Goal: Task Accomplishment & Management: Manage account settings

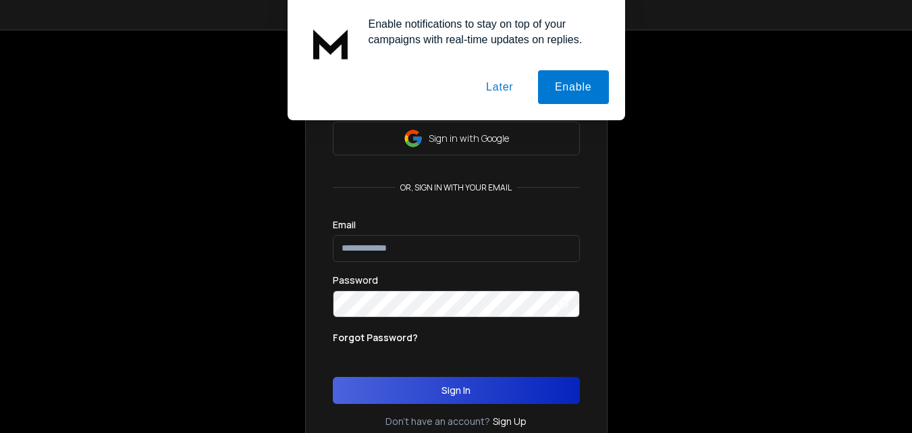
click at [502, 86] on button "Later" at bounding box center [499, 87] width 61 height 34
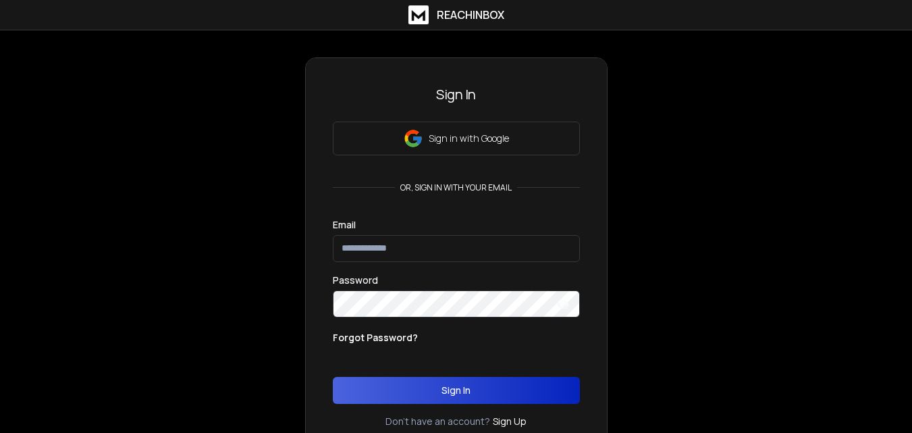
click at [409, 247] on input "email" at bounding box center [456, 248] width 247 height 27
paste input "**********"
type input "**********"
click at [333, 377] on button "Sign In" at bounding box center [456, 390] width 247 height 27
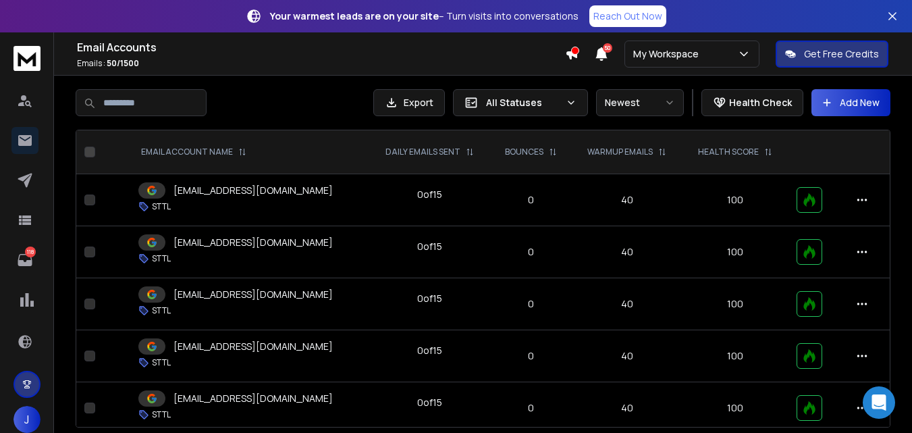
click at [856, 100] on button "Add New" at bounding box center [851, 102] width 79 height 27
click at [864, 104] on button "Add New" at bounding box center [851, 102] width 79 height 27
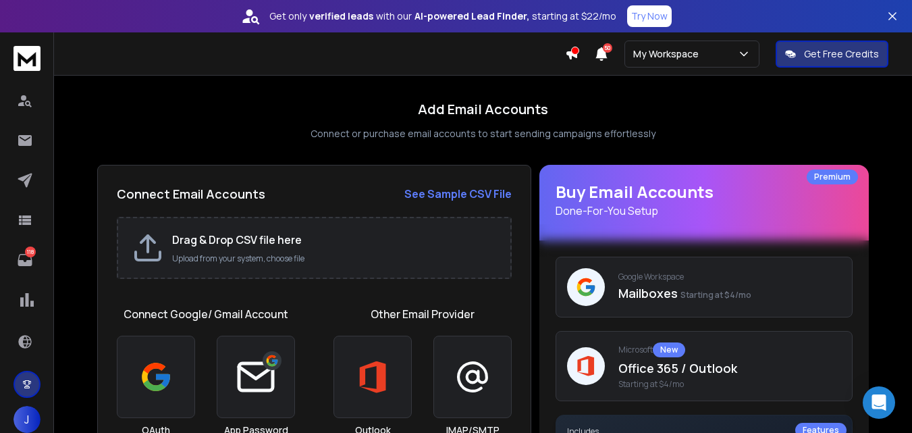
click at [170, 361] on icon at bounding box center [156, 377] width 34 height 41
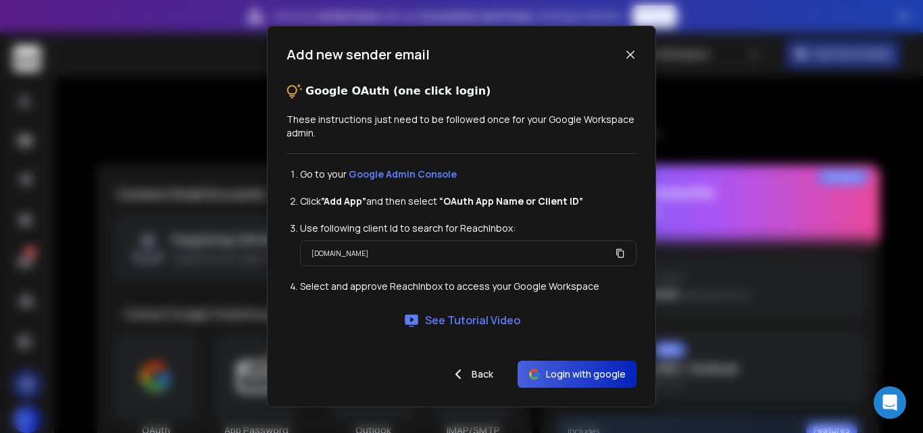
click at [577, 369] on button "Login with google" at bounding box center [576, 374] width 119 height 27
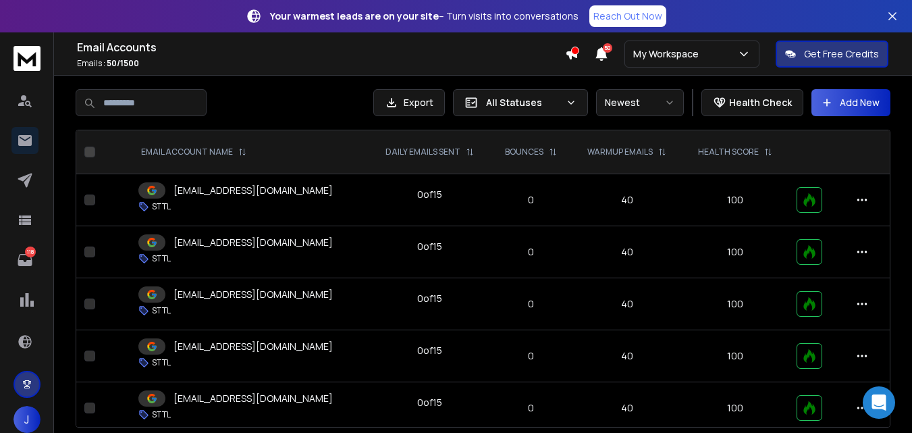
click at [860, 107] on button "Add New" at bounding box center [851, 102] width 79 height 27
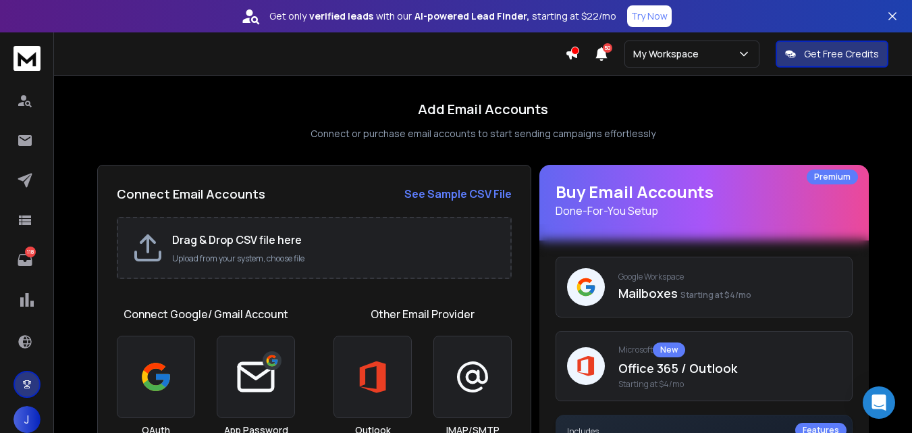
click at [153, 381] on icon at bounding box center [156, 377] width 34 height 41
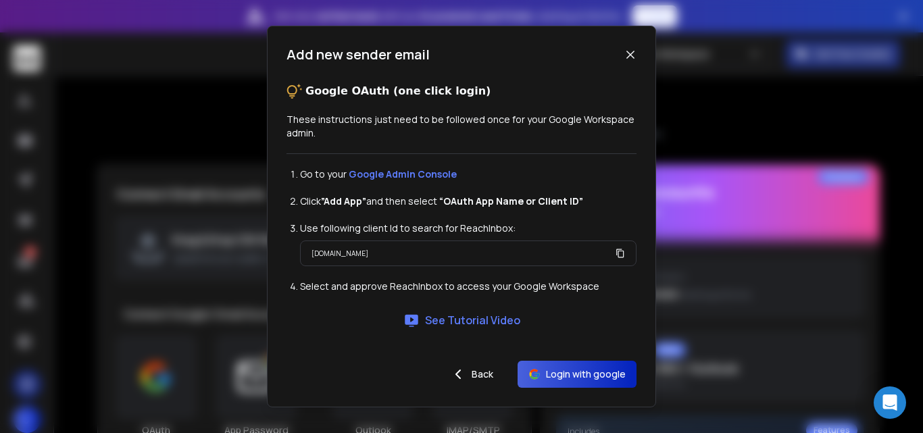
click at [552, 372] on button "Login with google" at bounding box center [576, 374] width 119 height 27
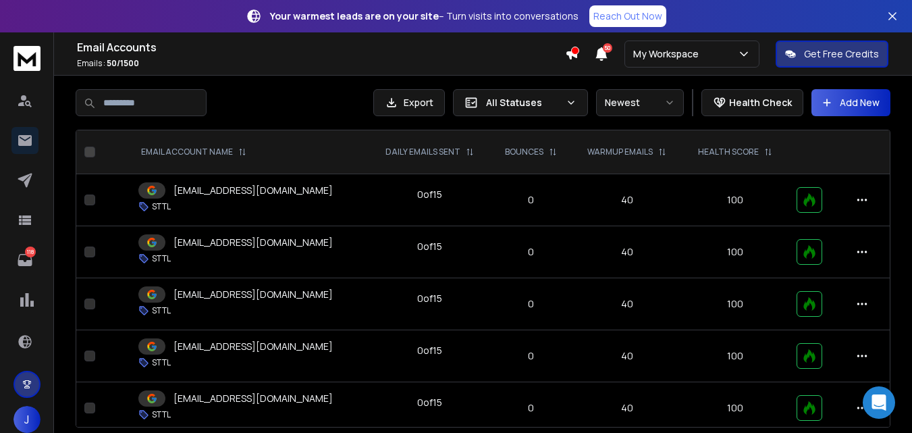
click at [860, 105] on button "Add New" at bounding box center [851, 102] width 79 height 27
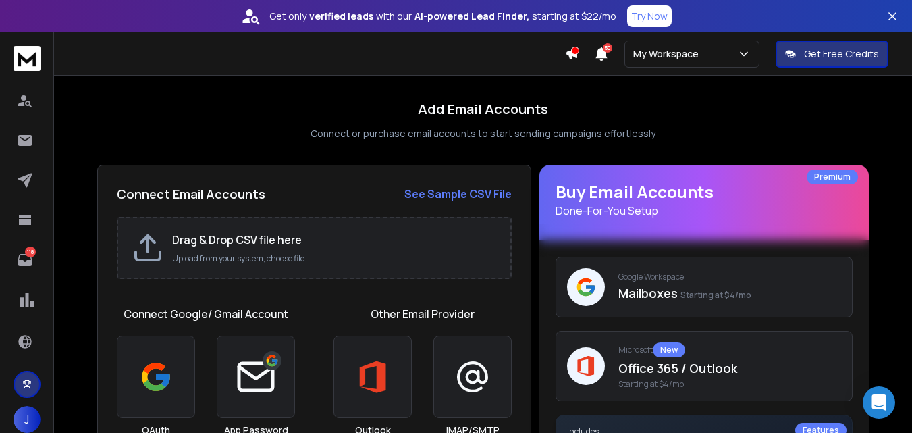
click at [174, 368] on div at bounding box center [156, 377] width 78 height 82
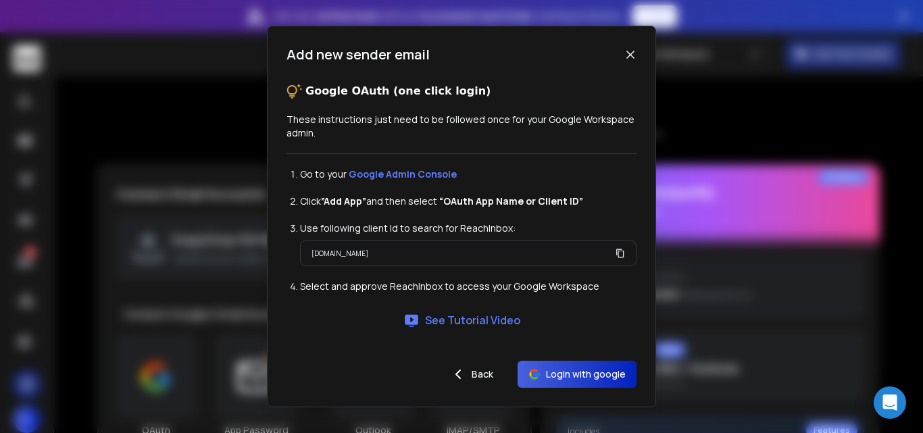
click at [588, 384] on button "Login with google" at bounding box center [576, 374] width 119 height 27
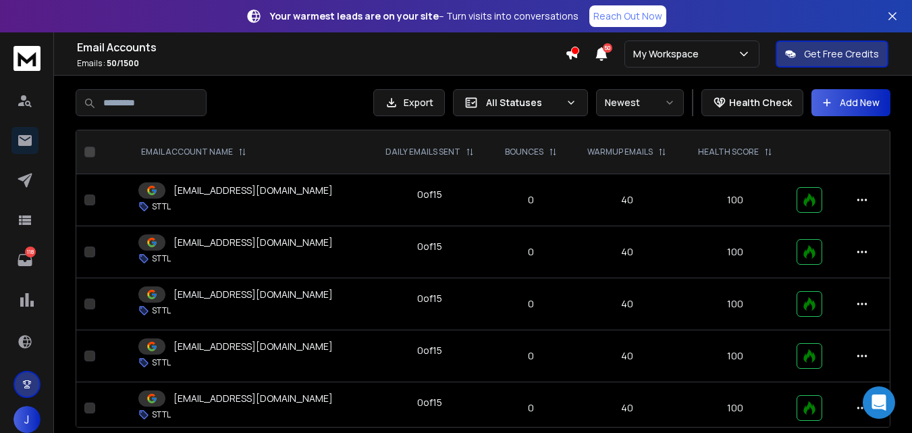
click at [854, 105] on button "Add New" at bounding box center [851, 102] width 79 height 27
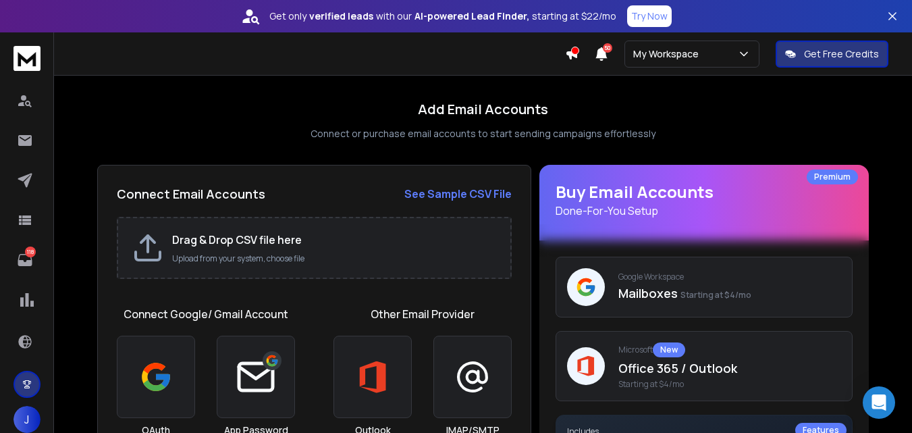
click at [161, 376] on icon at bounding box center [163, 381] width 14 height 14
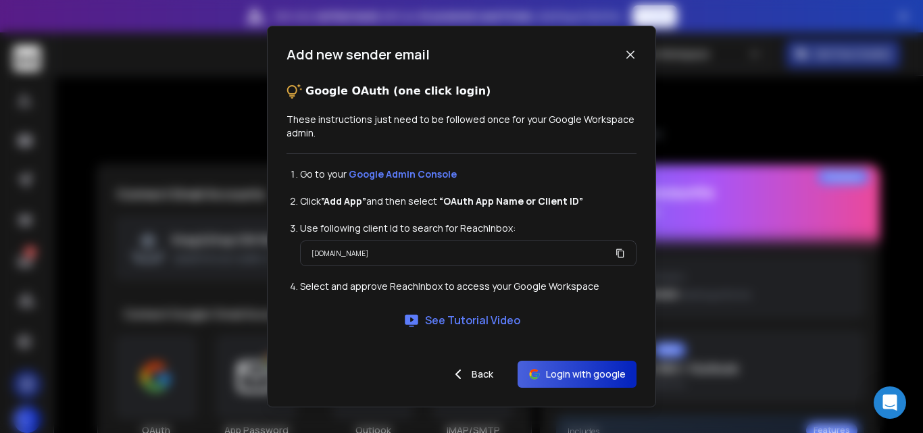
click at [569, 386] on button "Login with google" at bounding box center [576, 374] width 119 height 27
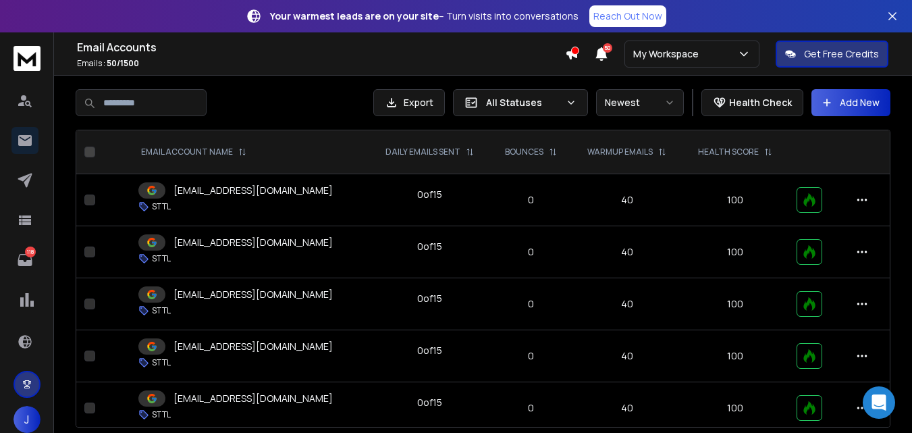
click at [850, 105] on button "Add New" at bounding box center [851, 102] width 79 height 27
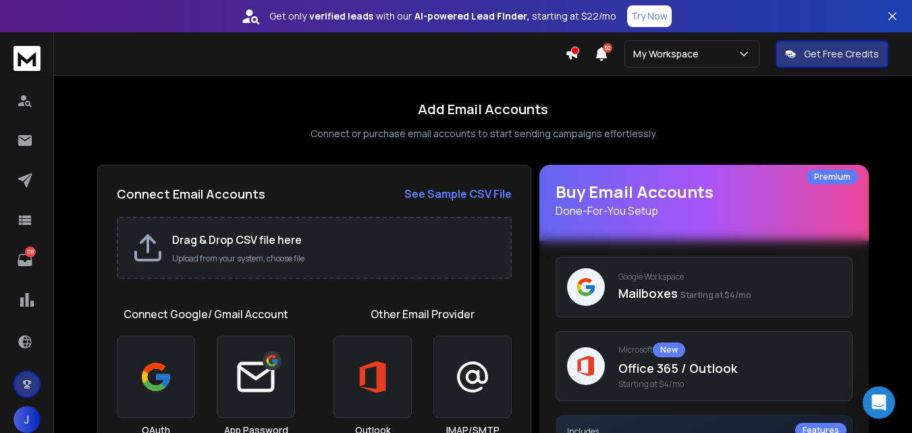
click at [149, 381] on icon at bounding box center [156, 377] width 34 height 41
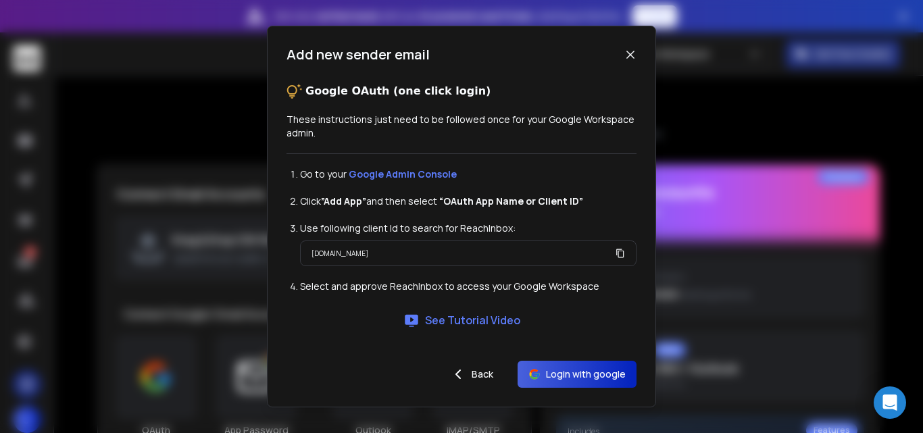
click at [557, 377] on button "Login with google" at bounding box center [576, 374] width 119 height 27
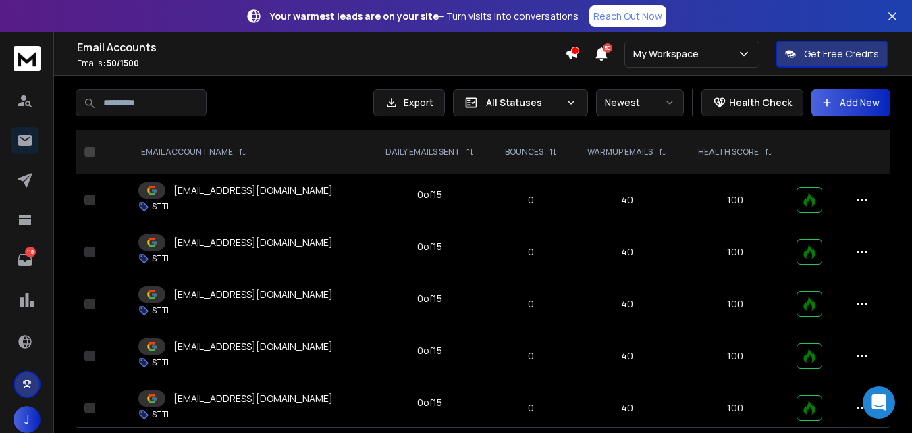
click at [846, 104] on button "Add New" at bounding box center [851, 102] width 79 height 27
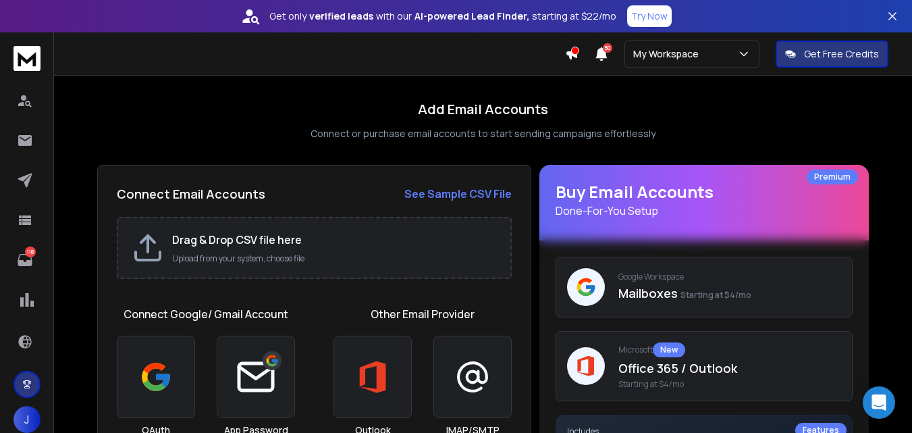
click at [178, 389] on div at bounding box center [156, 377] width 78 height 82
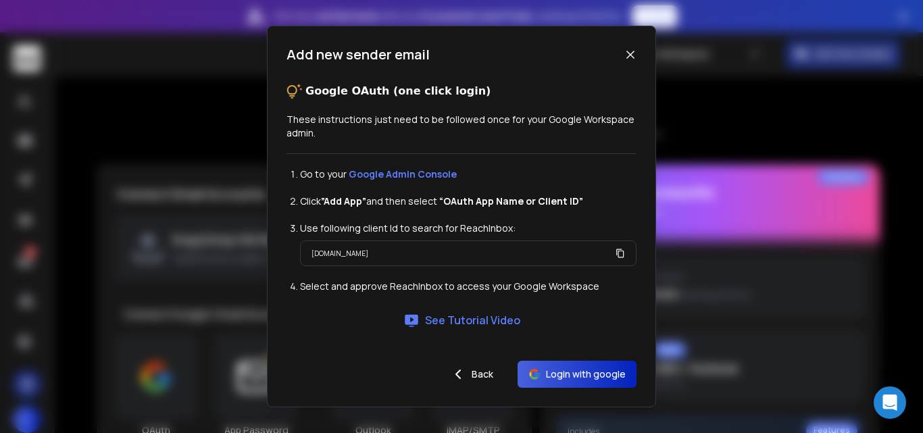
click at [538, 386] on button "Login with google" at bounding box center [576, 374] width 119 height 27
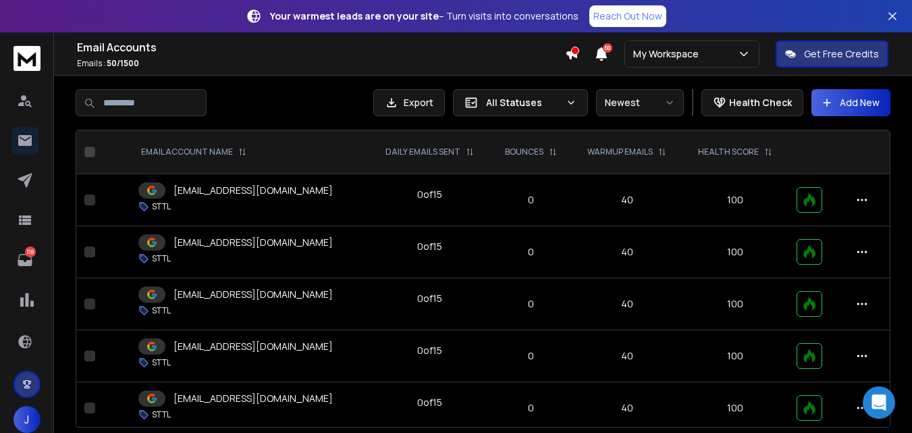
click at [854, 105] on button "Add New" at bounding box center [851, 102] width 79 height 27
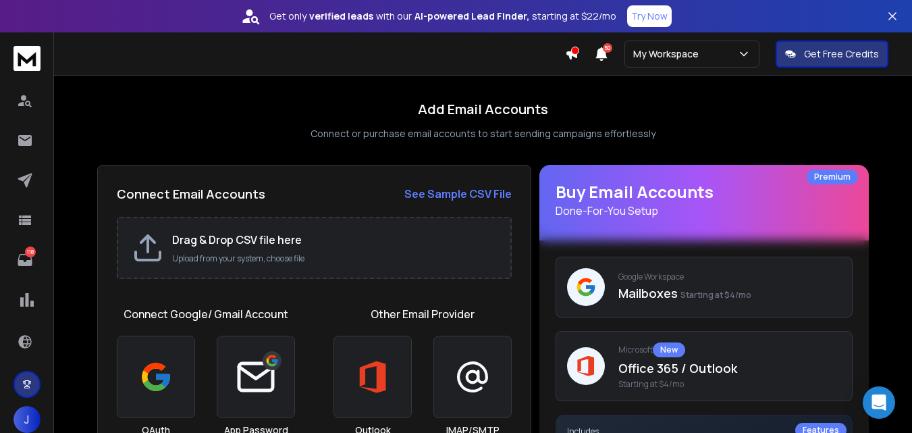
click at [153, 376] on icon at bounding box center [156, 377] width 34 height 41
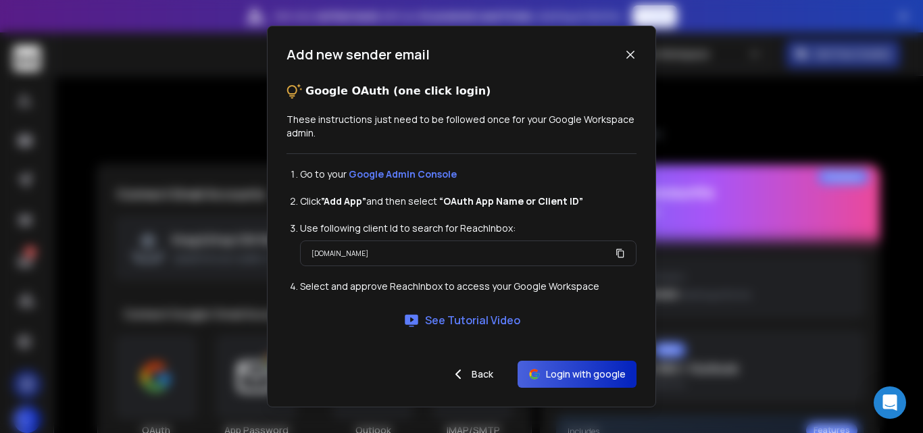
click at [584, 376] on button "Login with google" at bounding box center [576, 374] width 119 height 27
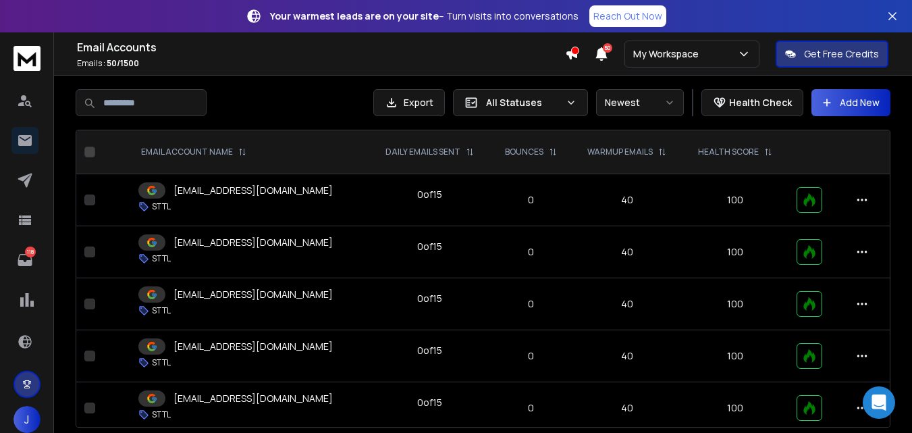
click at [839, 102] on button "Add New" at bounding box center [851, 102] width 79 height 27
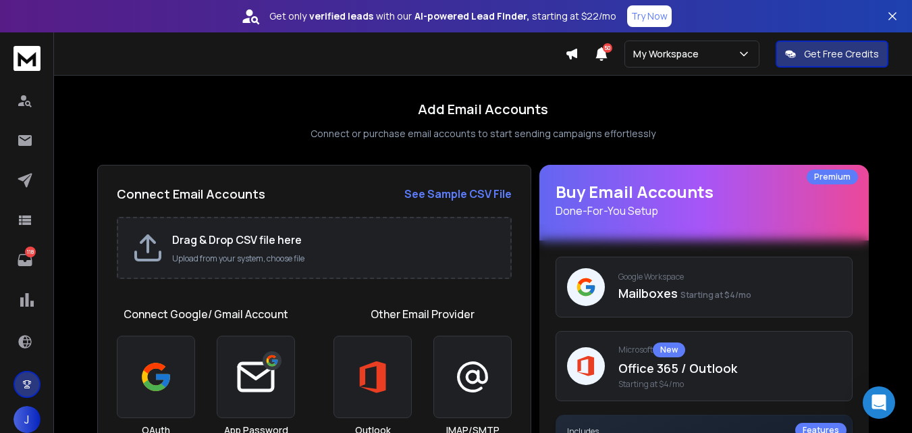
click at [167, 368] on icon at bounding box center [156, 377] width 34 height 41
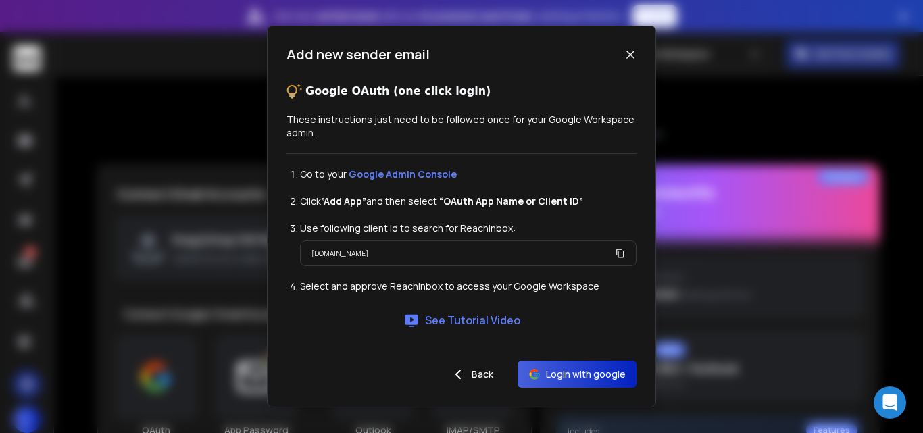
click at [551, 374] on button "Login with google" at bounding box center [576, 374] width 119 height 27
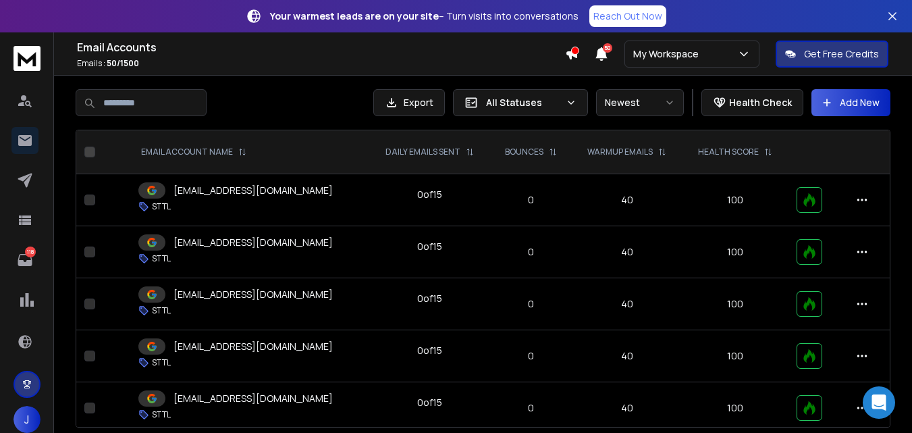
click at [866, 103] on button "Add New" at bounding box center [851, 102] width 79 height 27
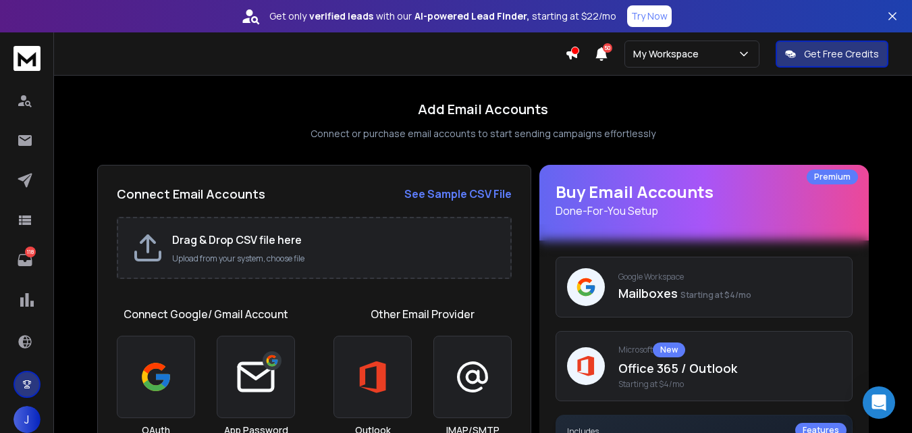
click at [152, 372] on icon at bounding box center [156, 377] width 34 height 41
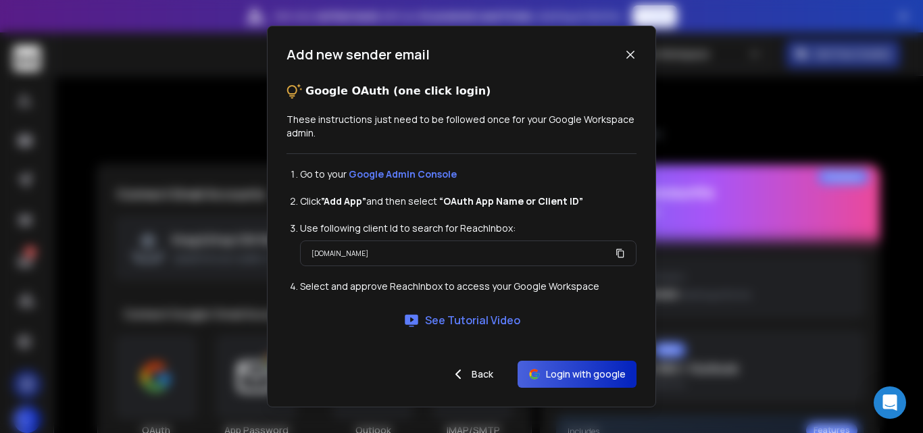
click at [569, 365] on button "Login with google" at bounding box center [576, 374] width 119 height 27
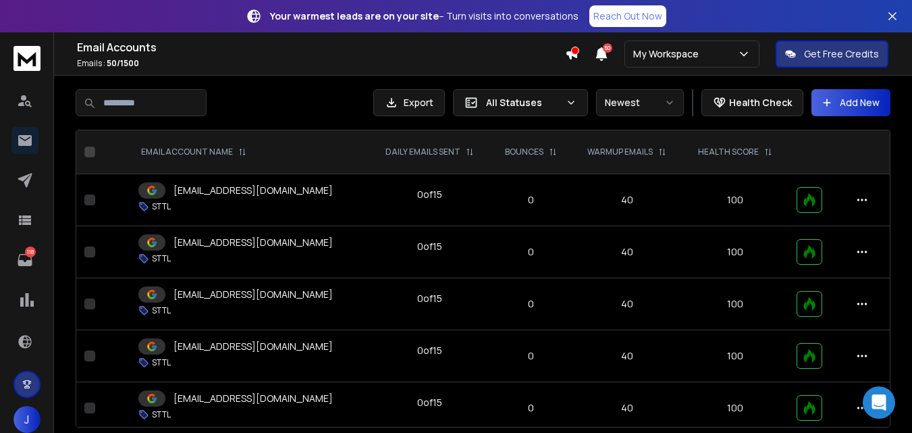
click at [847, 107] on button "Add New" at bounding box center [851, 102] width 79 height 27
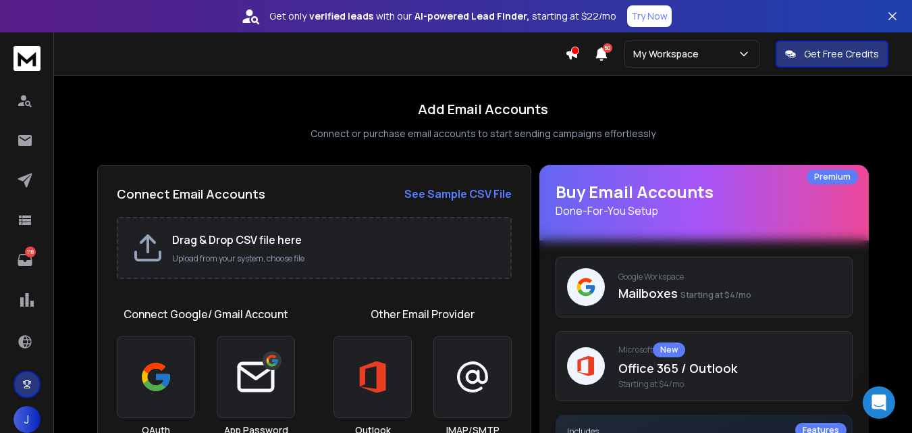
click at [163, 371] on icon at bounding box center [156, 377] width 34 height 41
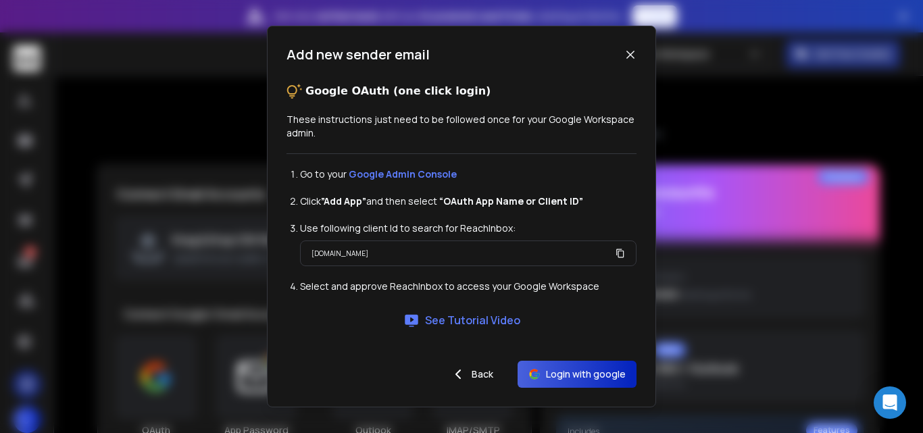
click at [553, 383] on button "Login with google" at bounding box center [576, 374] width 119 height 27
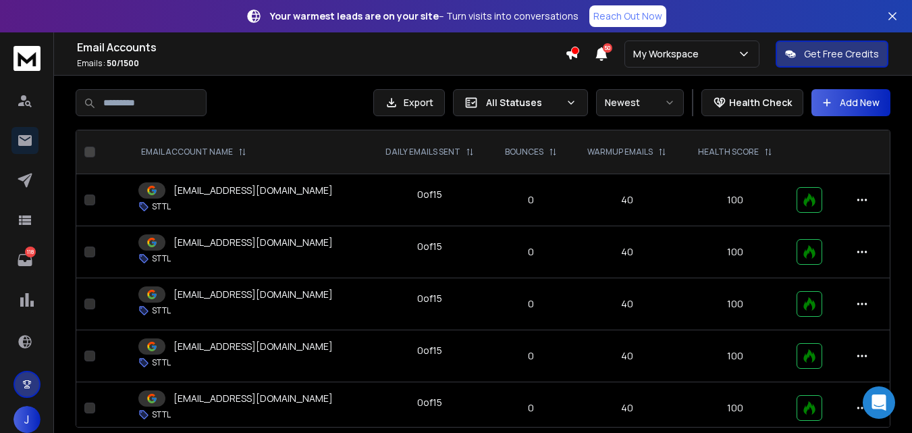
click at [854, 113] on button "Add New" at bounding box center [851, 102] width 79 height 27
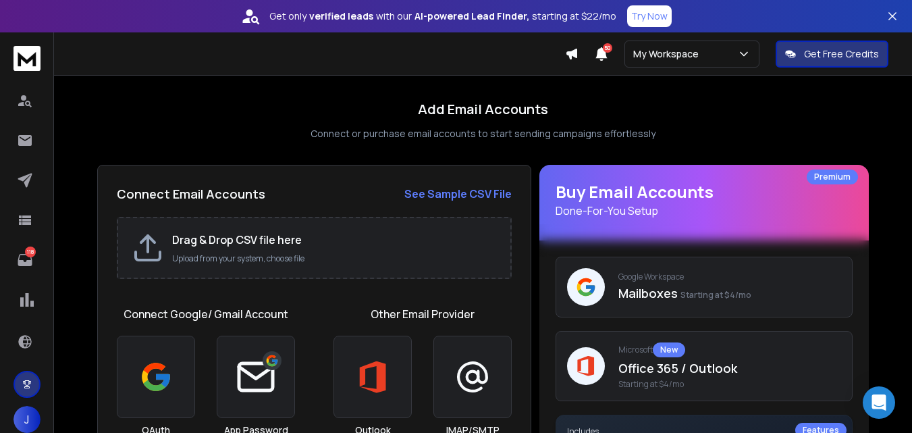
click at [124, 411] on div at bounding box center [156, 377] width 78 height 82
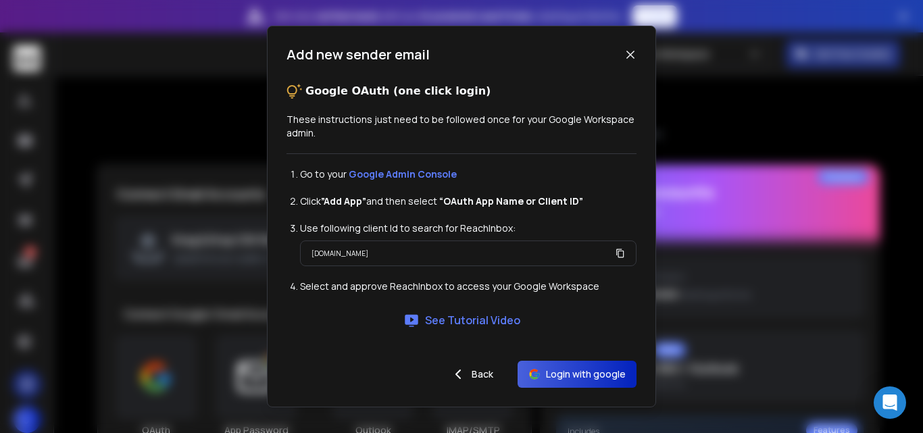
click at [554, 368] on button "Login with google" at bounding box center [576, 374] width 119 height 27
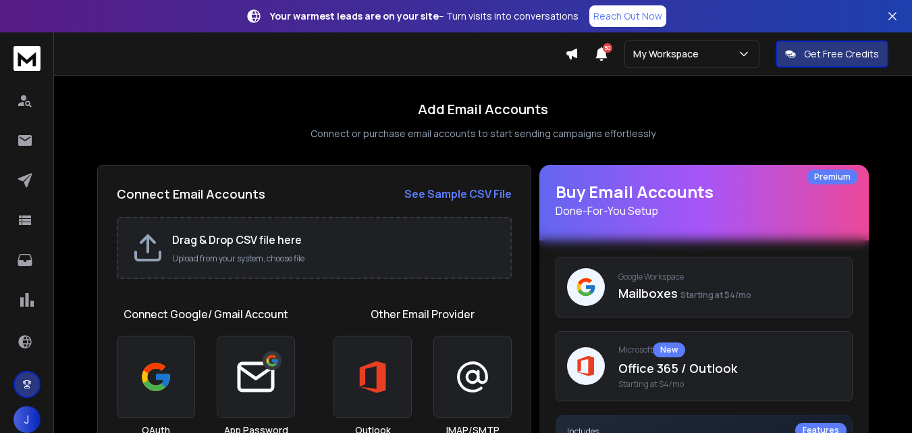
click at [178, 380] on div at bounding box center [156, 377] width 78 height 82
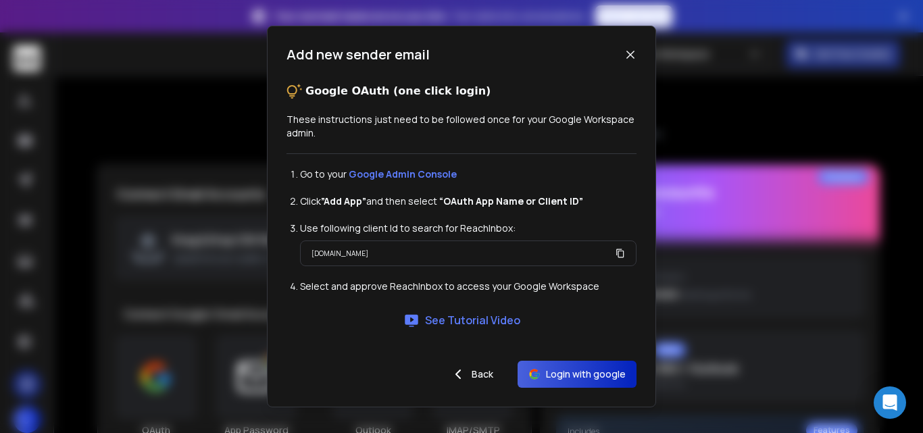
click at [561, 385] on button "Login with google" at bounding box center [576, 374] width 119 height 27
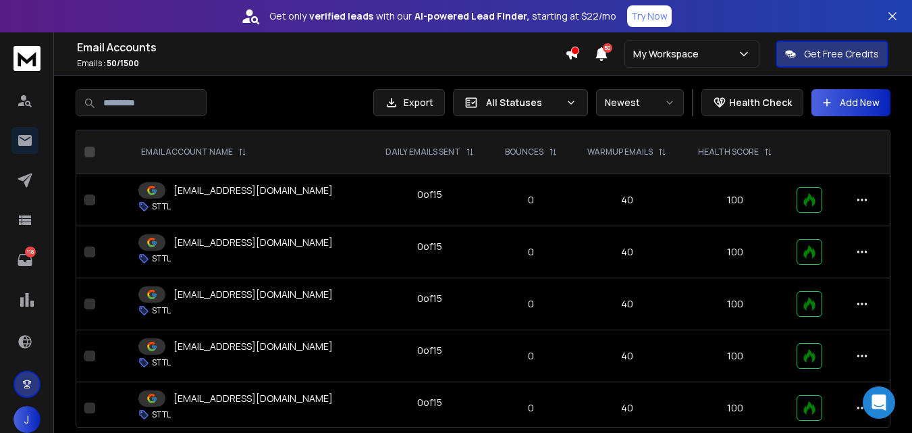
click at [833, 97] on button "Add New" at bounding box center [851, 102] width 79 height 27
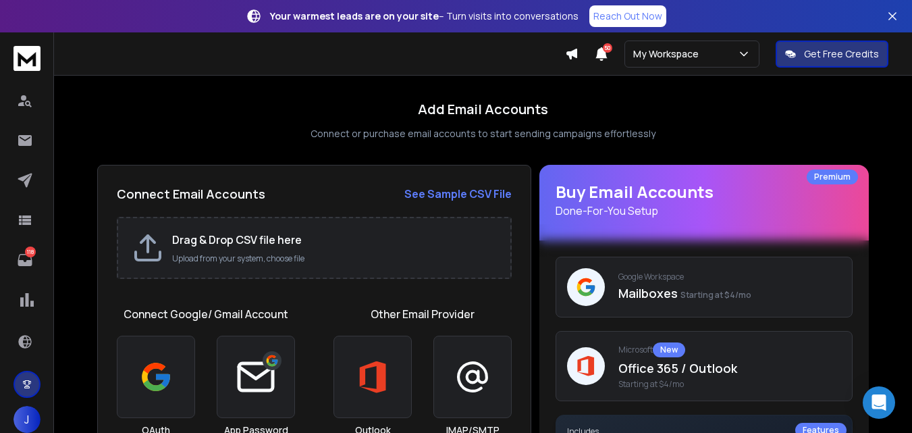
click at [167, 373] on icon at bounding box center [156, 377] width 34 height 41
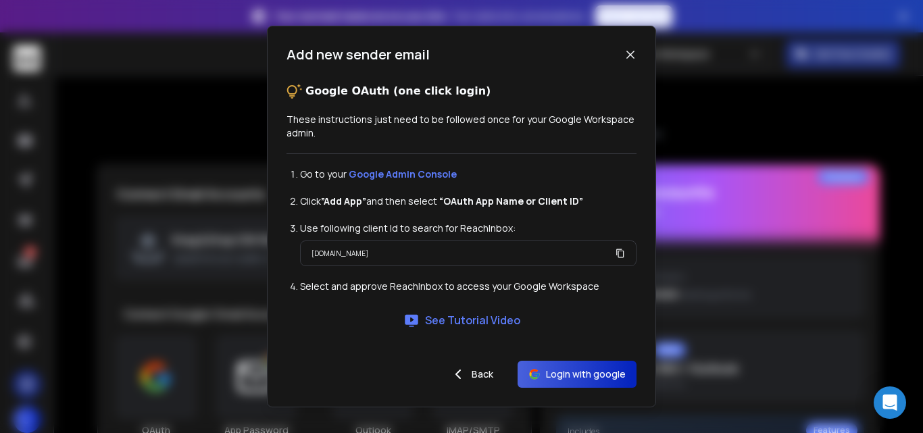
click at [593, 369] on button "Login with google" at bounding box center [576, 374] width 119 height 27
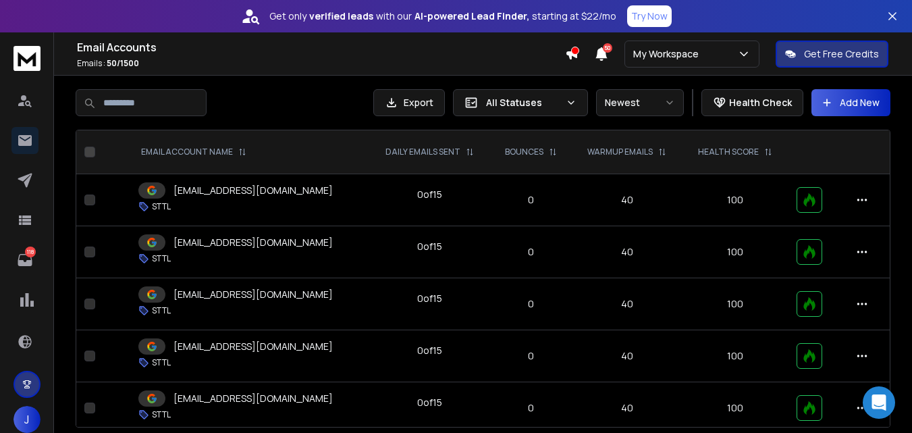
click at [858, 111] on button "Add New" at bounding box center [851, 102] width 79 height 27
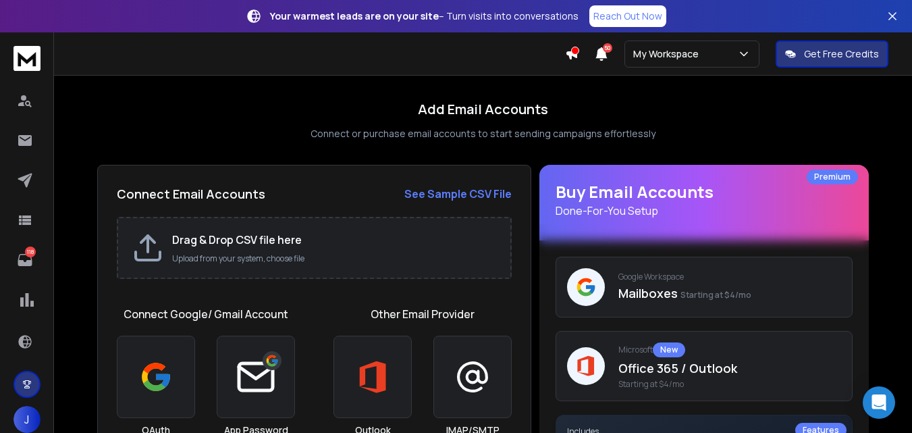
click at [150, 384] on icon at bounding box center [154, 385] width 22 height 11
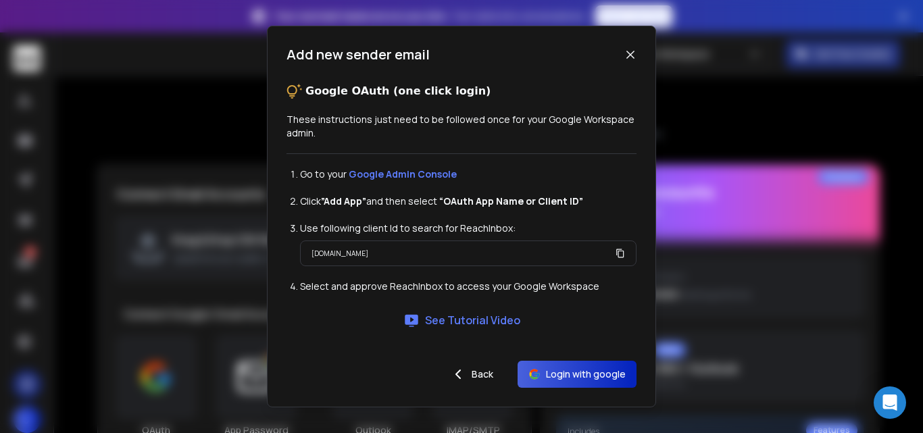
click at [583, 367] on button "Login with google" at bounding box center [576, 374] width 119 height 27
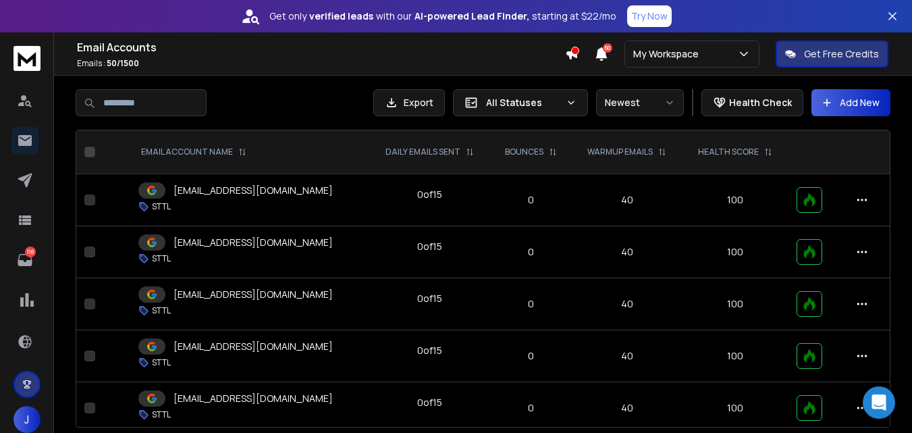
click at [846, 96] on button "Add New" at bounding box center [851, 102] width 79 height 27
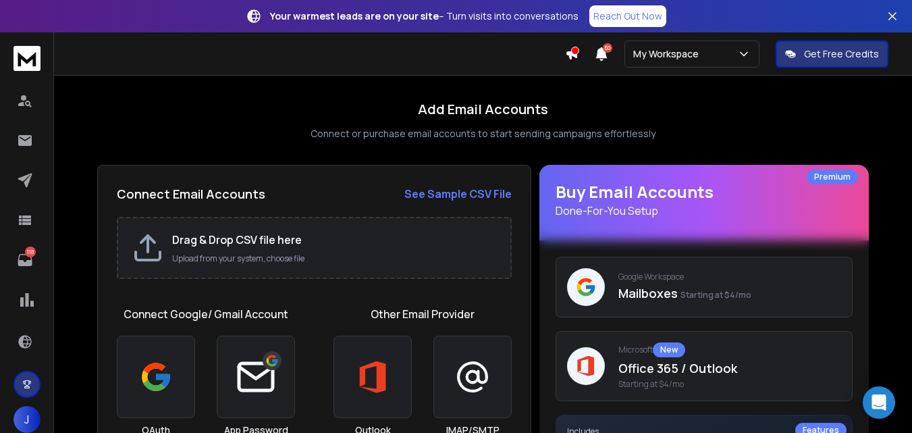
click at [163, 390] on icon at bounding box center [156, 377] width 34 height 41
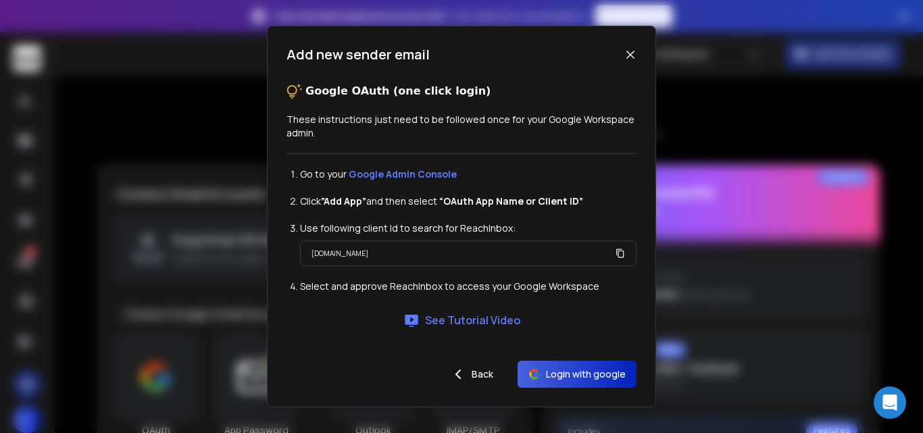
click at [577, 373] on button "Login with google" at bounding box center [576, 374] width 119 height 27
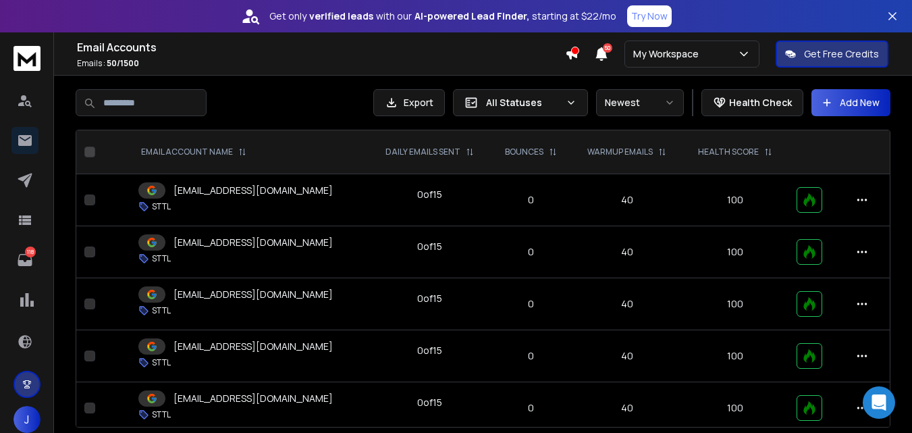
click at [864, 103] on button "Add New" at bounding box center [851, 102] width 79 height 27
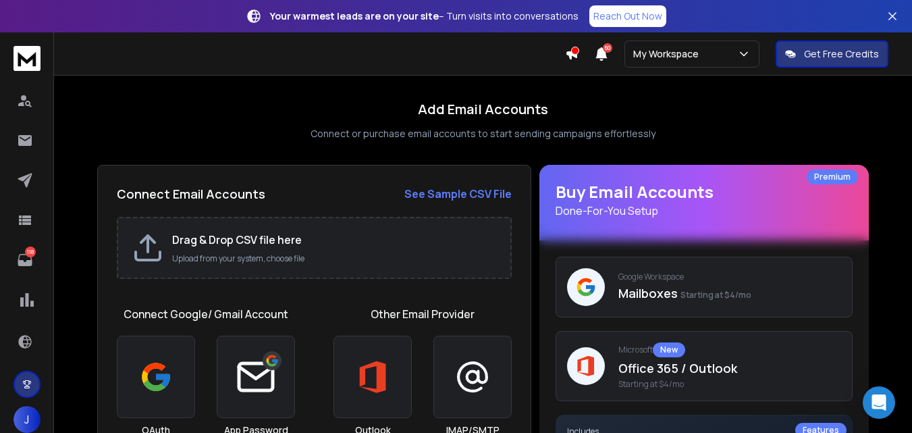
click at [159, 371] on icon at bounding box center [156, 377] width 34 height 41
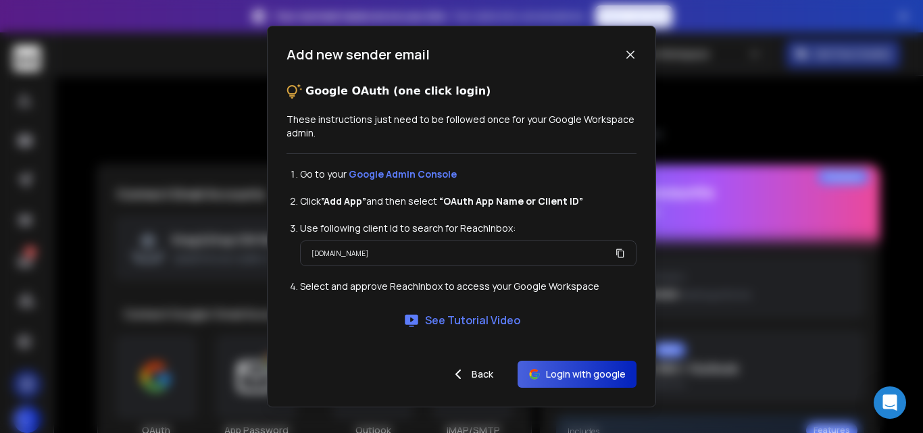
click at [597, 367] on button "Login with google" at bounding box center [576, 374] width 119 height 27
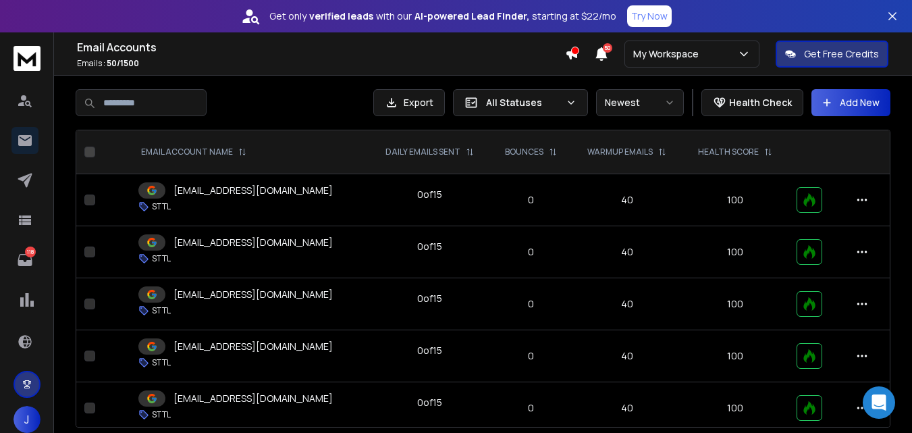
click at [851, 104] on button "Add New" at bounding box center [851, 102] width 79 height 27
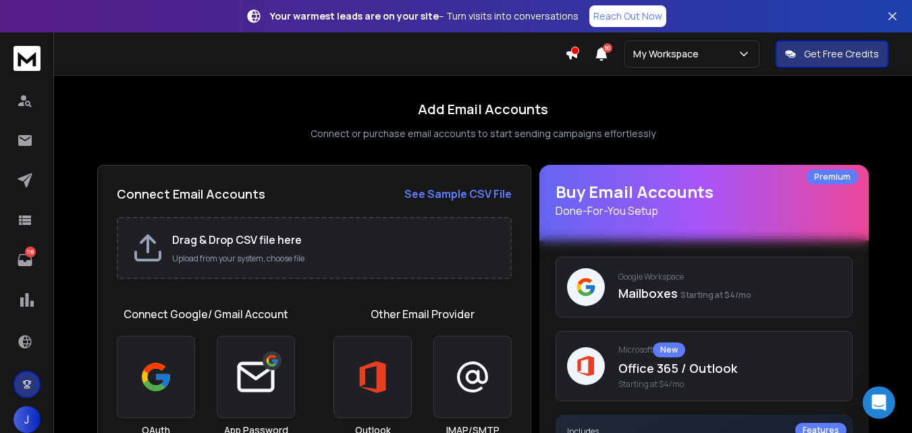
click at [130, 390] on div at bounding box center [156, 377] width 78 height 82
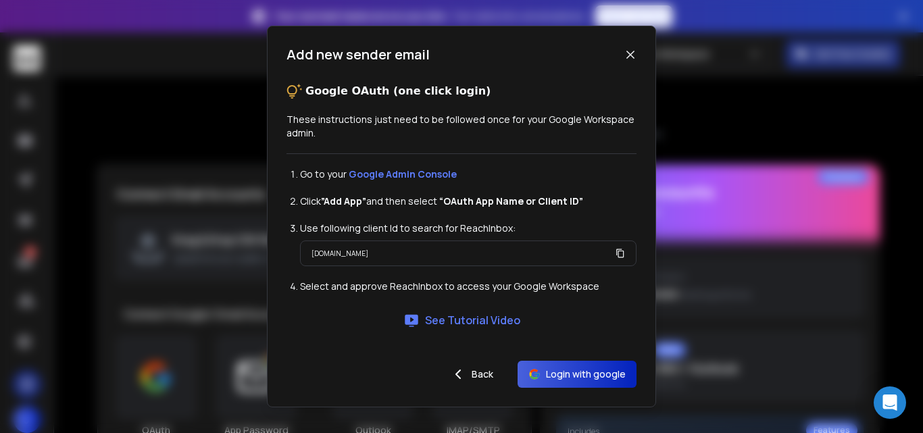
click at [565, 369] on button "Login with google" at bounding box center [576, 374] width 119 height 27
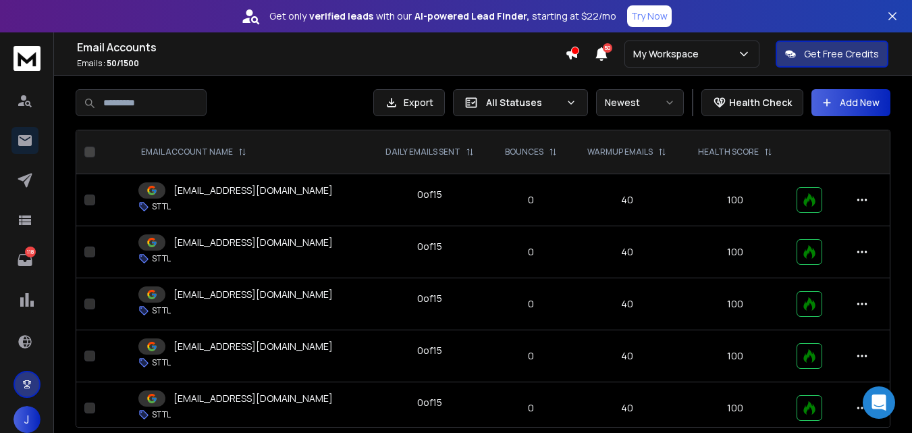
click at [853, 100] on button "Add New" at bounding box center [851, 102] width 79 height 27
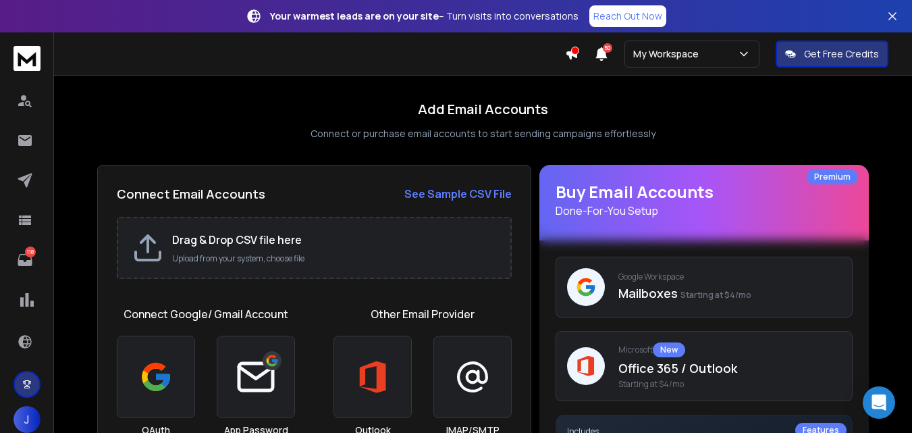
click at [151, 390] on icon at bounding box center [156, 377] width 34 height 41
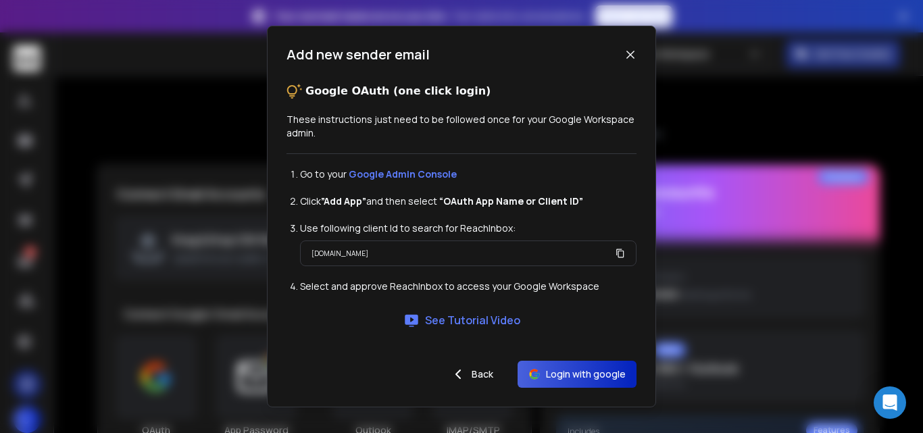
click at [555, 378] on button "Login with google" at bounding box center [576, 374] width 119 height 27
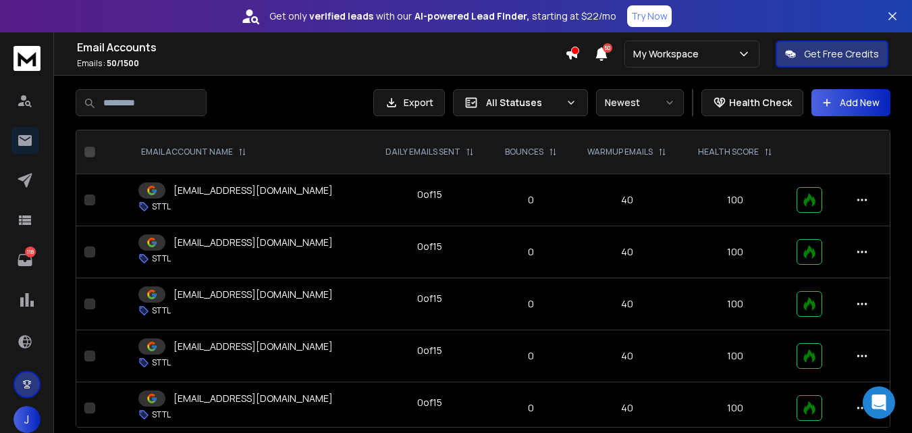
click at [875, 95] on button "Add New" at bounding box center [851, 102] width 79 height 27
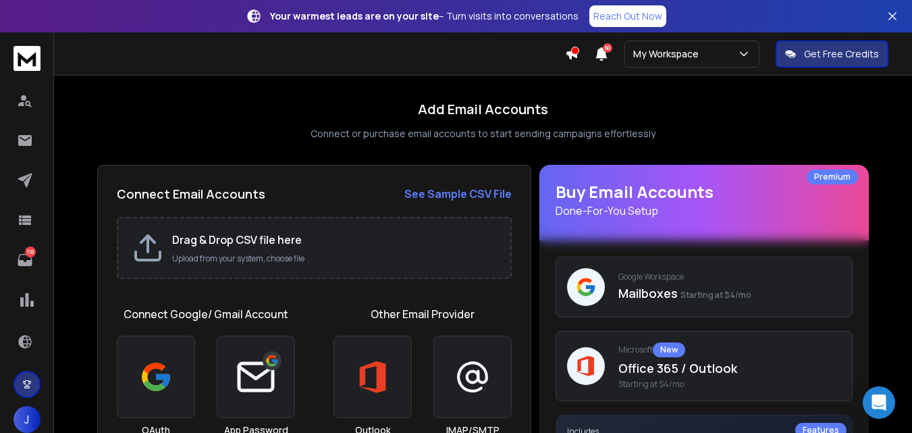
click at [160, 360] on icon at bounding box center [156, 377] width 34 height 41
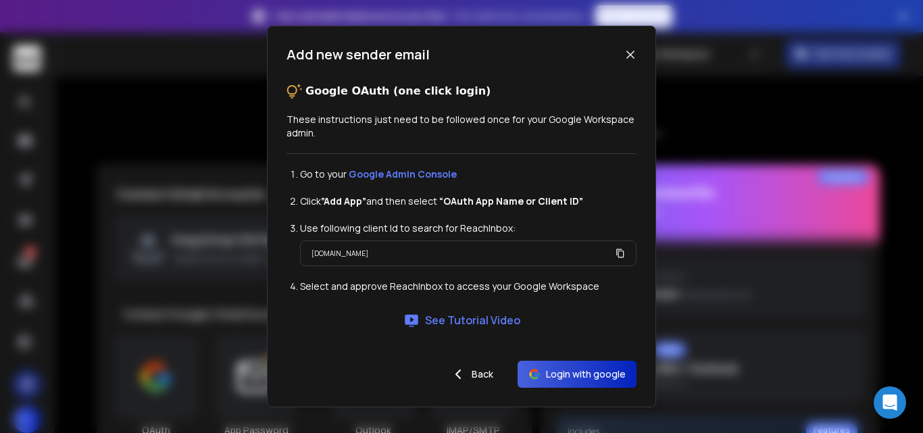
click at [552, 364] on button "Login with google" at bounding box center [576, 374] width 119 height 27
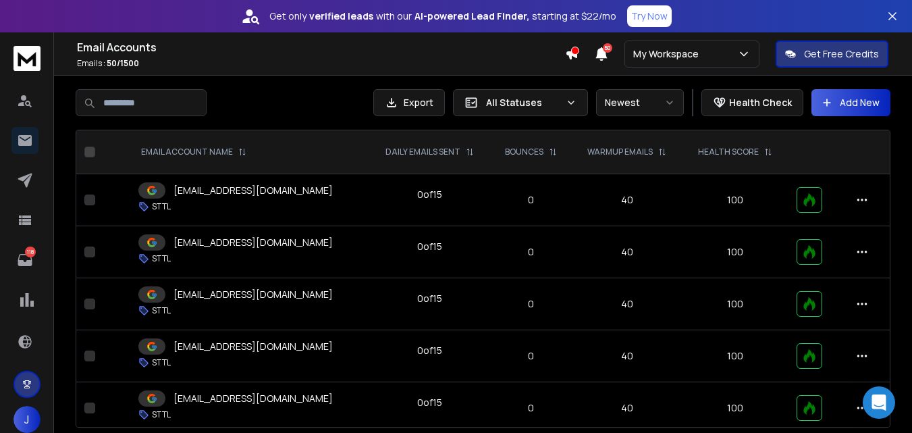
click at [855, 106] on button "Add New" at bounding box center [851, 102] width 79 height 27
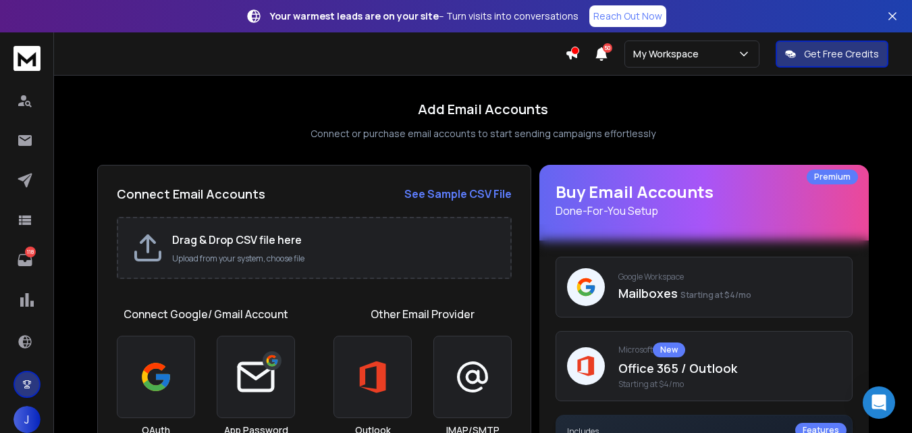
click at [169, 371] on icon at bounding box center [156, 377] width 34 height 41
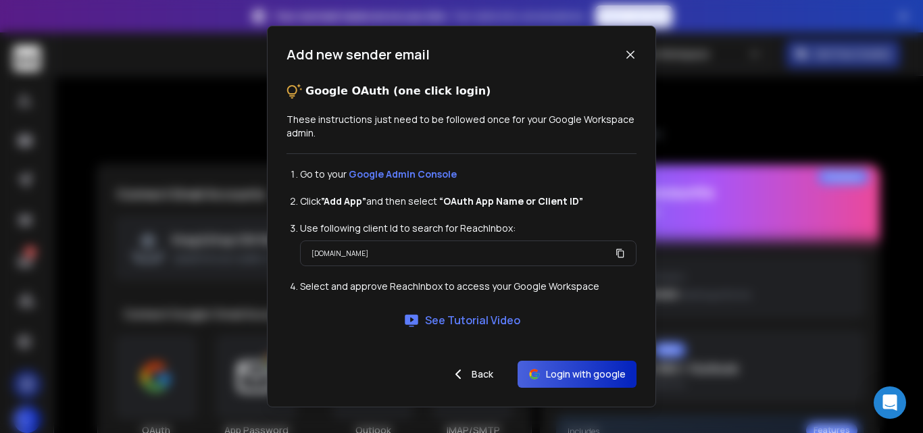
click at [548, 369] on button "Login with google" at bounding box center [576, 374] width 119 height 27
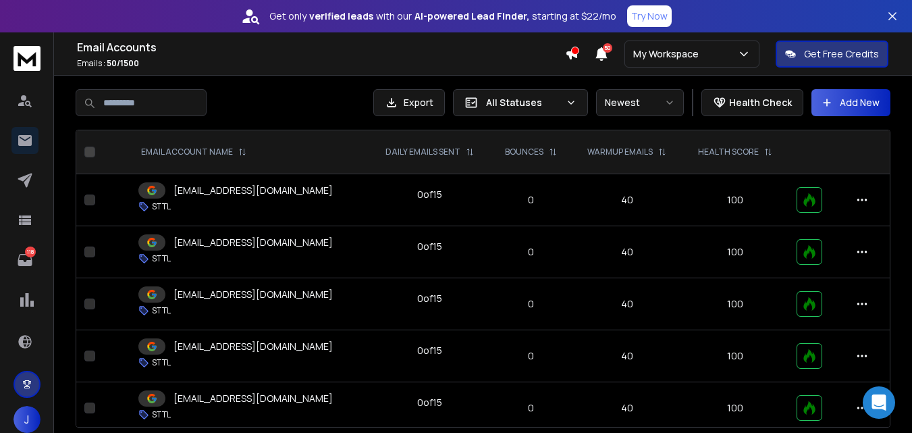
click at [854, 111] on button "Add New" at bounding box center [851, 102] width 79 height 27
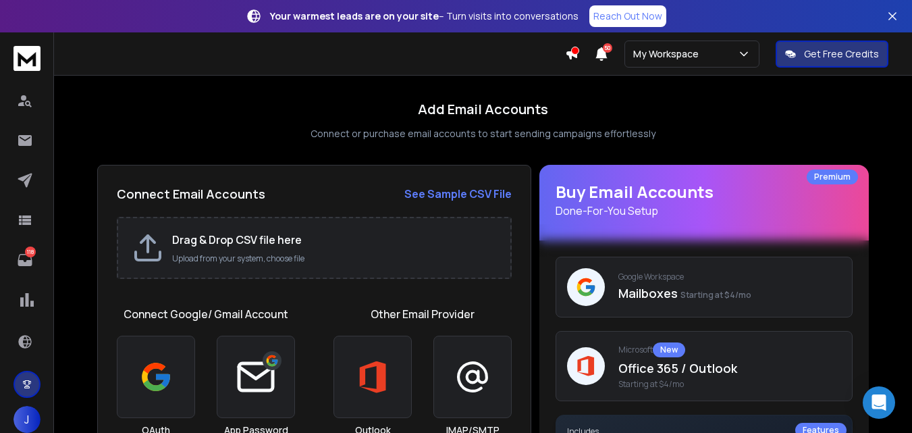
click at [165, 376] on icon at bounding box center [163, 381] width 14 height 14
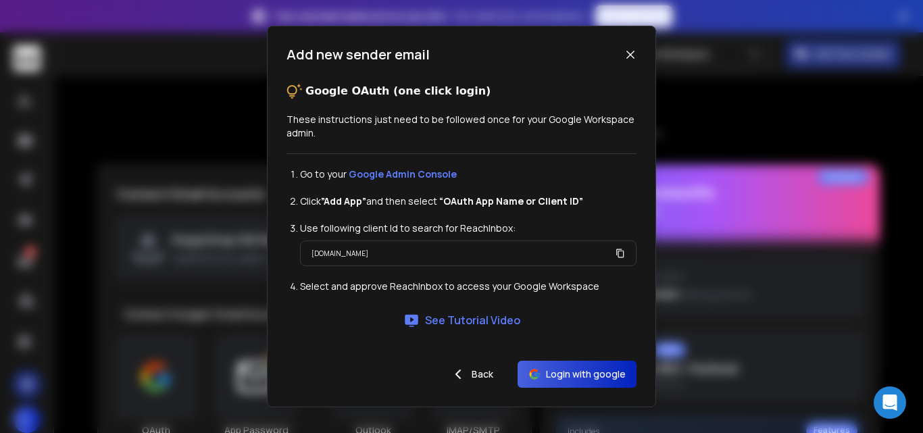
click at [561, 367] on button "Login with google" at bounding box center [576, 374] width 119 height 27
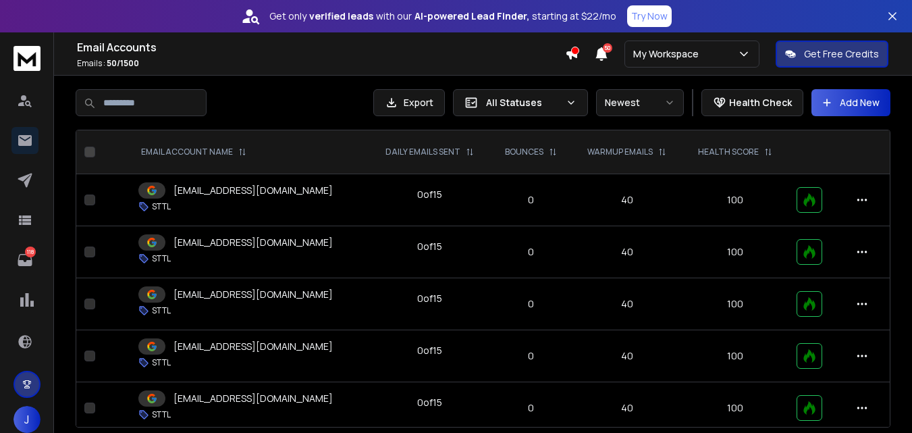
click at [864, 111] on button "Add New" at bounding box center [851, 102] width 79 height 27
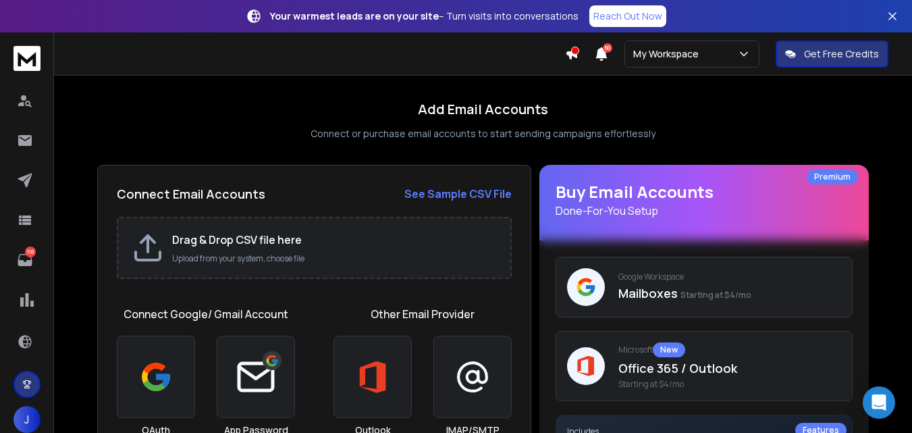
click at [152, 354] on div at bounding box center [156, 377] width 78 height 82
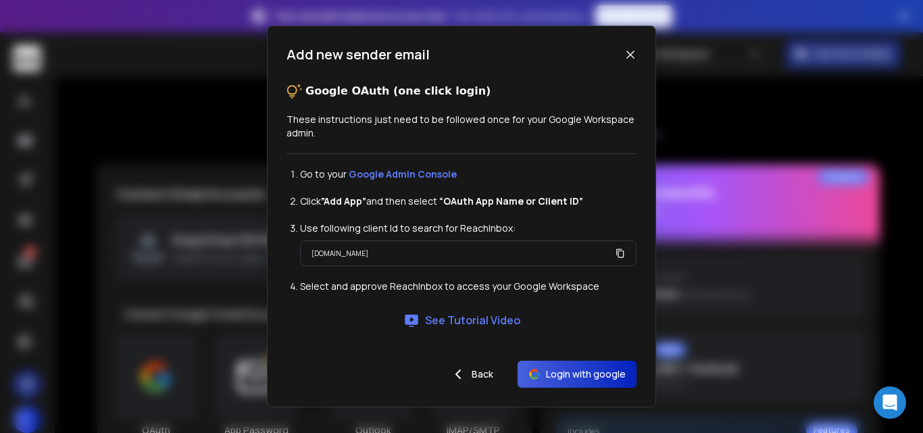
click at [610, 380] on button "Login with google" at bounding box center [576, 374] width 119 height 27
